Goal: Task Accomplishment & Management: Use online tool/utility

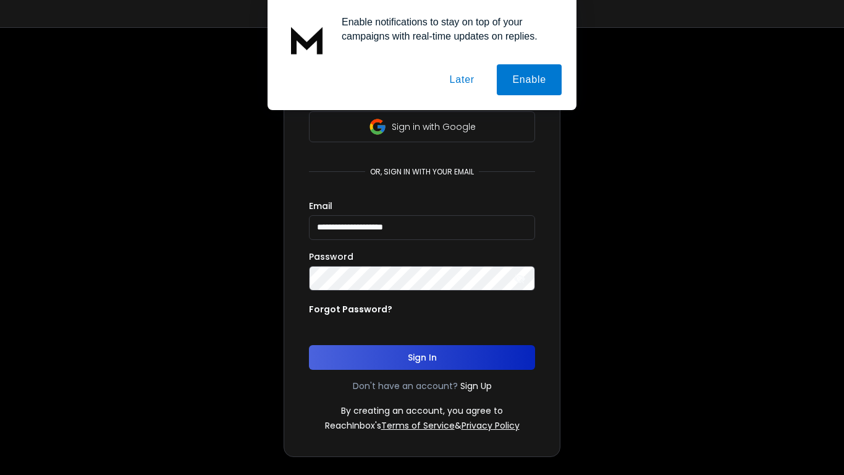
type input "**********"
click at [422, 357] on button "Sign In" at bounding box center [422, 357] width 226 height 25
